Goal: Navigation & Orientation: Find specific page/section

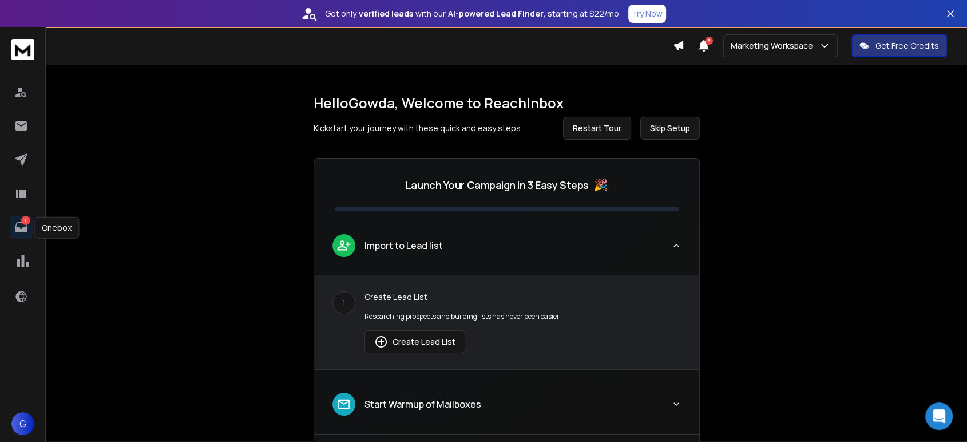
click at [18, 223] on icon at bounding box center [21, 227] width 12 height 10
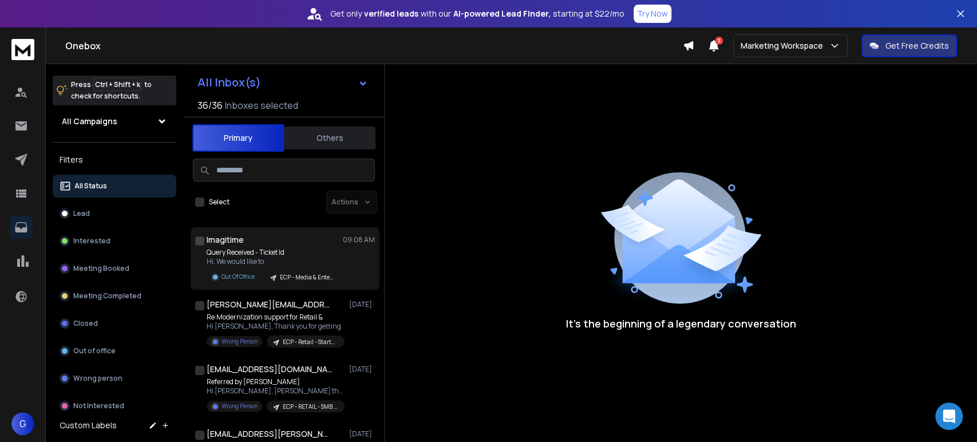
click at [312, 253] on p "Query Received - Ticket Id" at bounding box center [274, 252] width 135 height 9
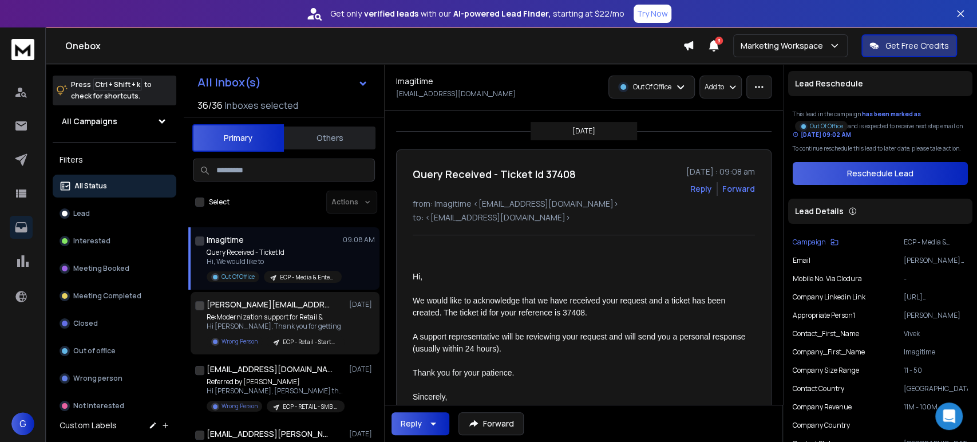
click at [318, 304] on div "[PERSON_NAME][EMAIL_ADDRESS][DOMAIN_NAME] [DATE]" at bounding box center [291, 304] width 168 height 11
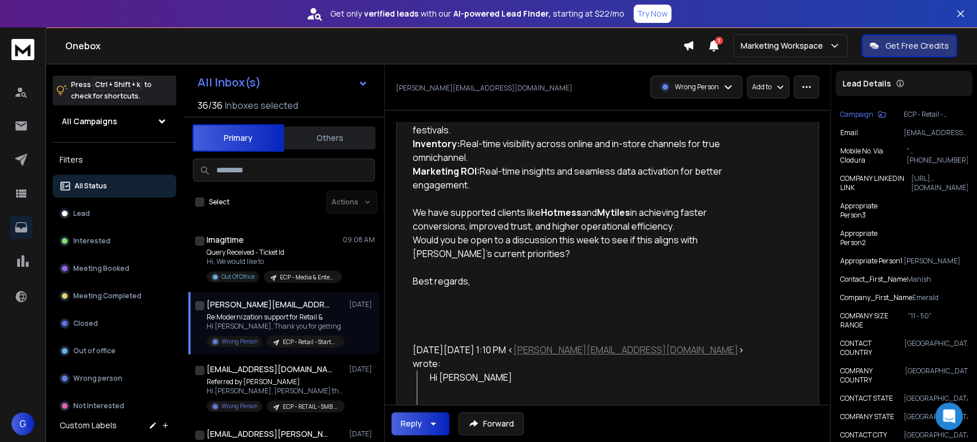
scroll to position [276, 0]
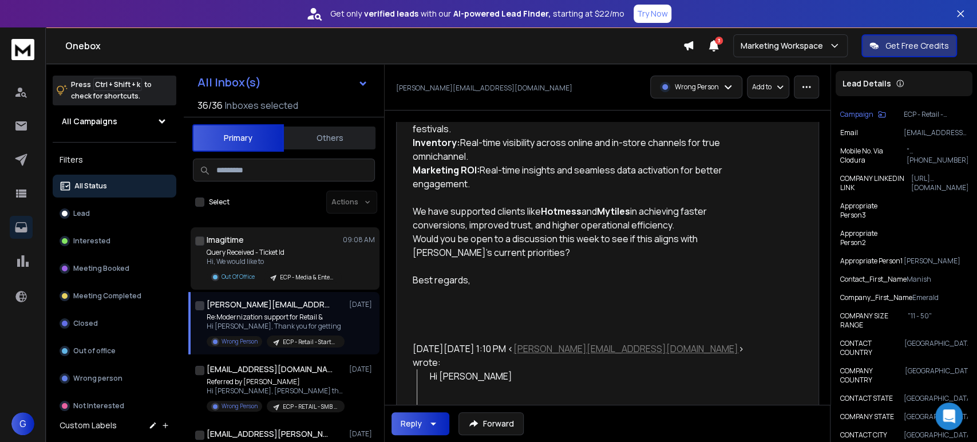
click at [304, 245] on div "Imagitime 09:08 AM Query Received - Ticket Id Hi, We would like to Out Of Offic…" at bounding box center [291, 258] width 168 height 49
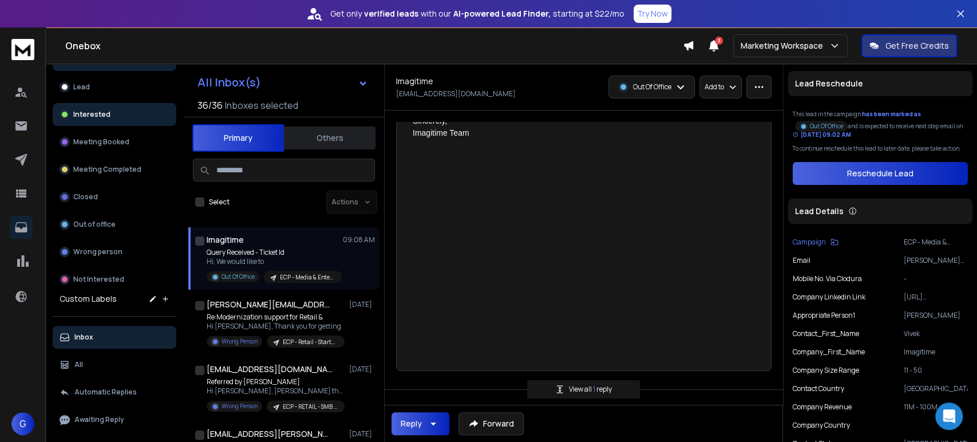
scroll to position [216, 0]
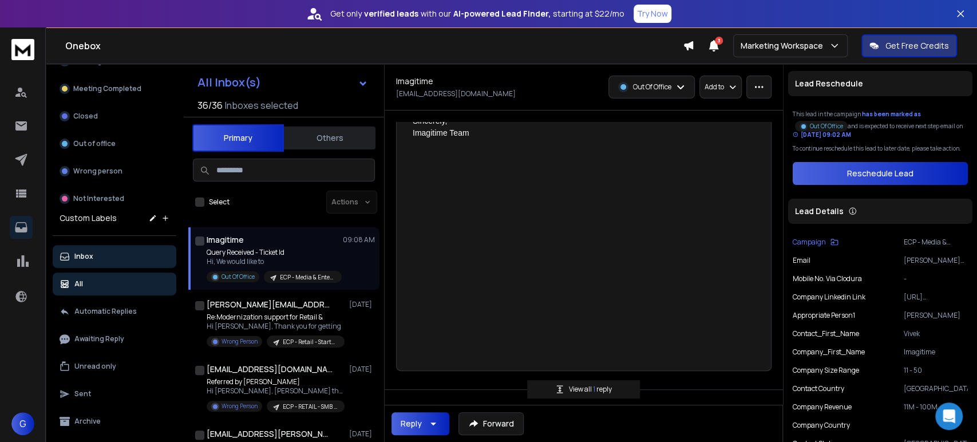
click at [105, 272] on button "All" at bounding box center [115, 283] width 124 height 23
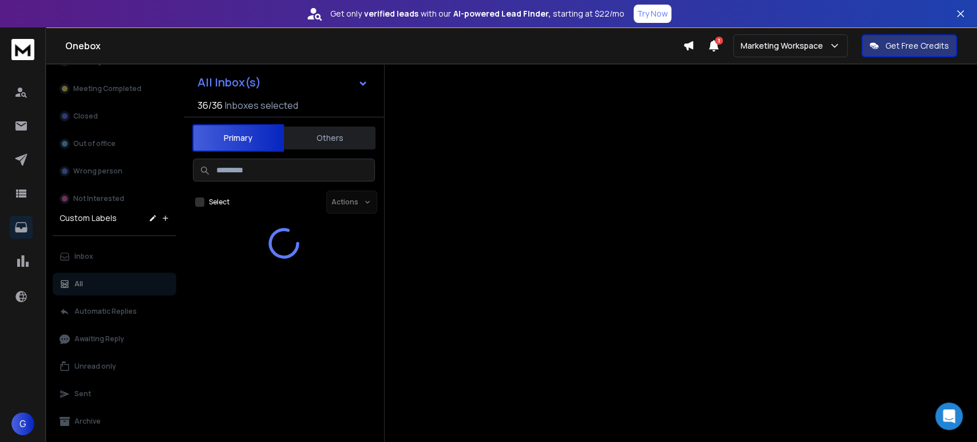
scroll to position [0, 0]
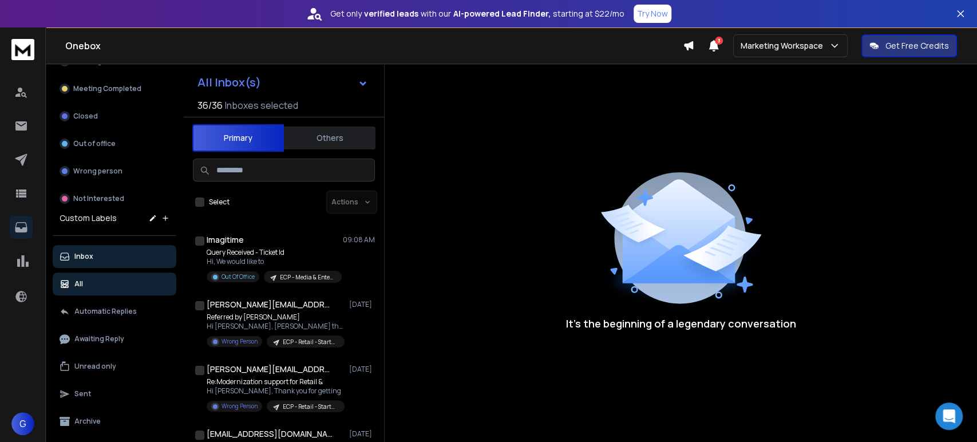
click at [94, 245] on button "Inbox" at bounding box center [115, 256] width 124 height 23
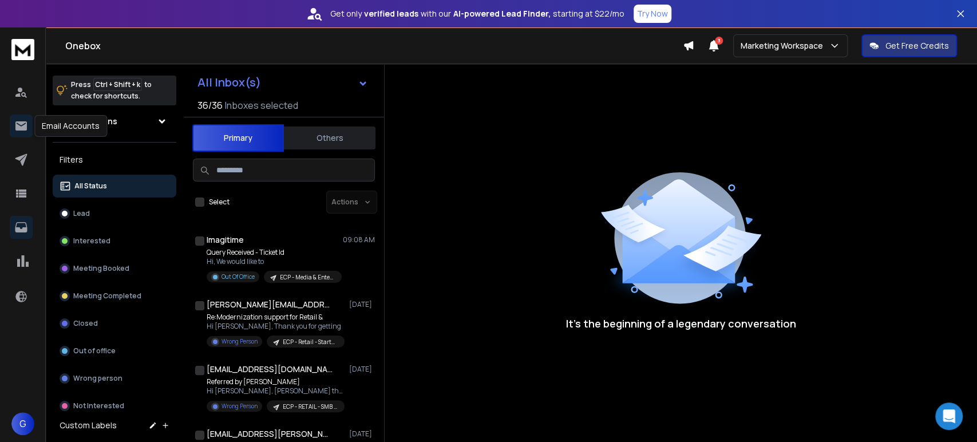
click at [10, 127] on link at bounding box center [21, 125] width 23 height 23
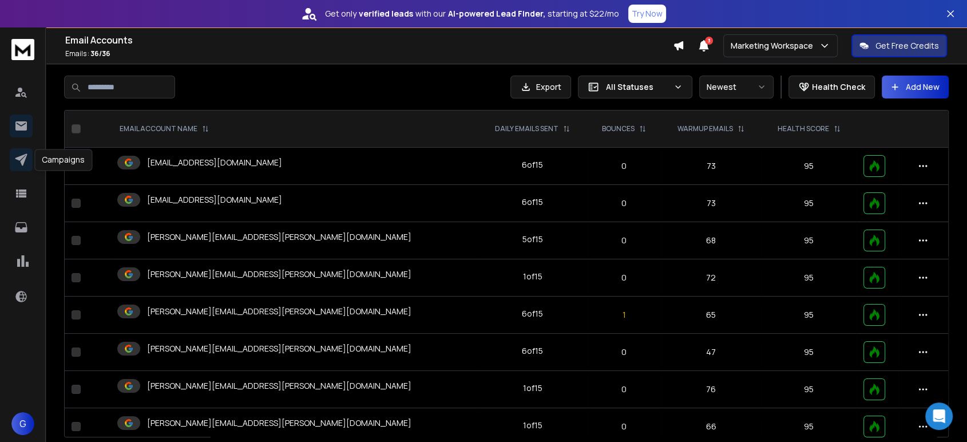
click at [19, 163] on icon at bounding box center [21, 160] width 14 height 14
